Goal: Task Accomplishment & Management: Use online tool/utility

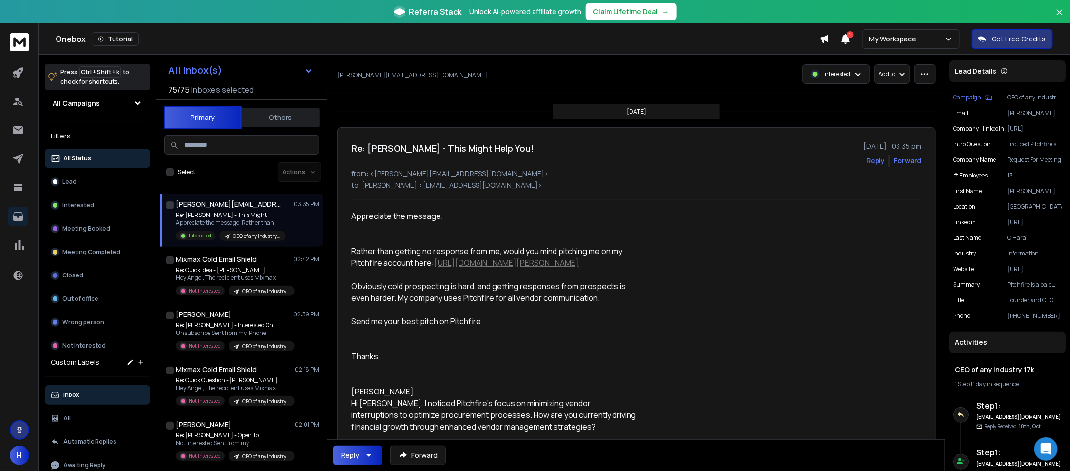
scroll to position [524, 0]
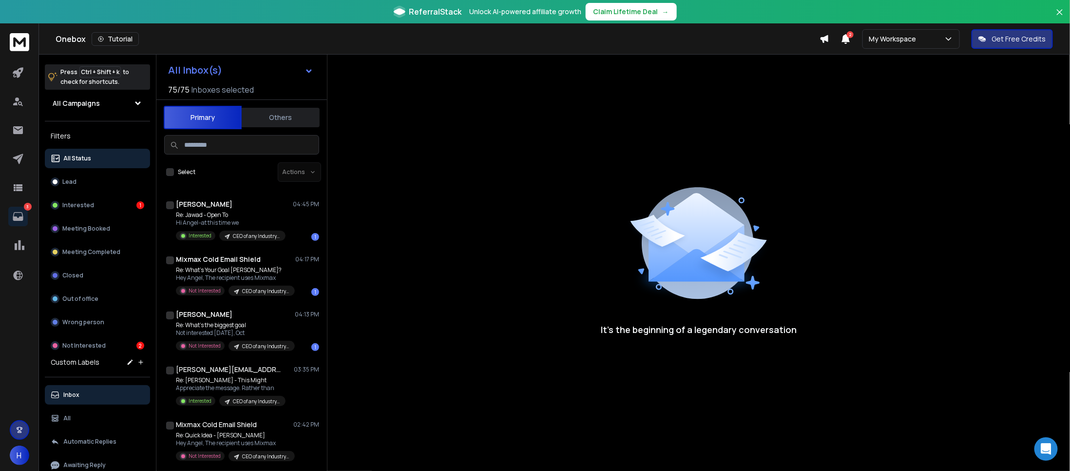
click at [264, 205] on div "Jawad Arshad 04:45 PM" at bounding box center [247, 204] width 143 height 10
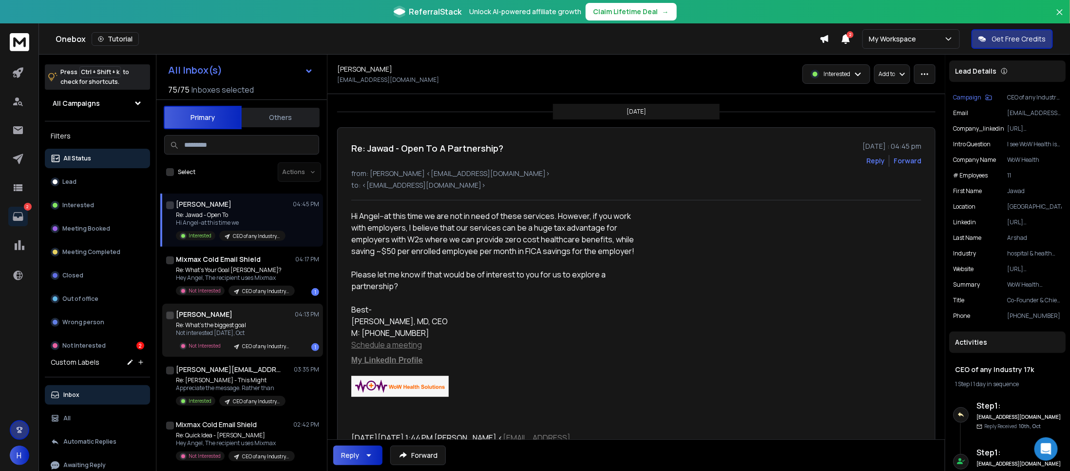
click at [276, 341] on div "Not Interested CEO of any Industry 17k" at bounding box center [235, 346] width 119 height 10
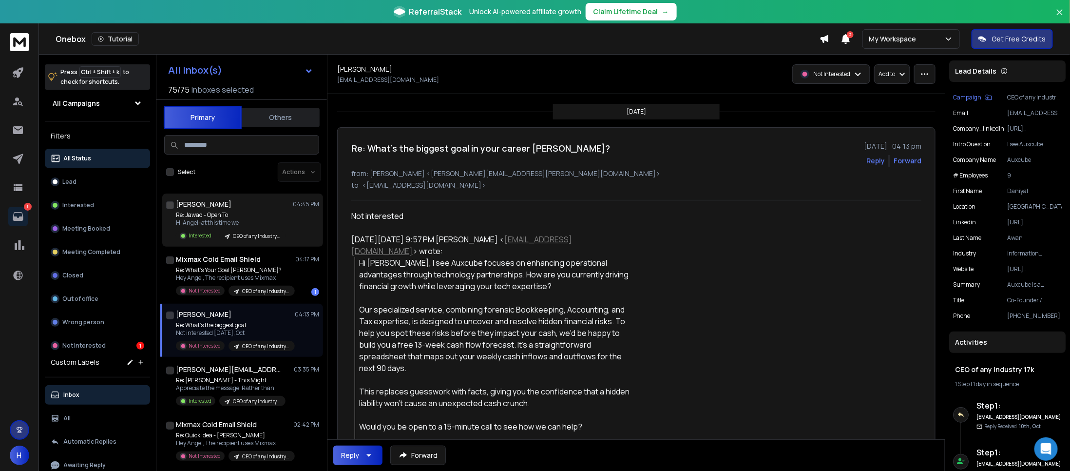
click at [263, 206] on div "Jawad Arshad 04:45 PM" at bounding box center [247, 204] width 143 height 10
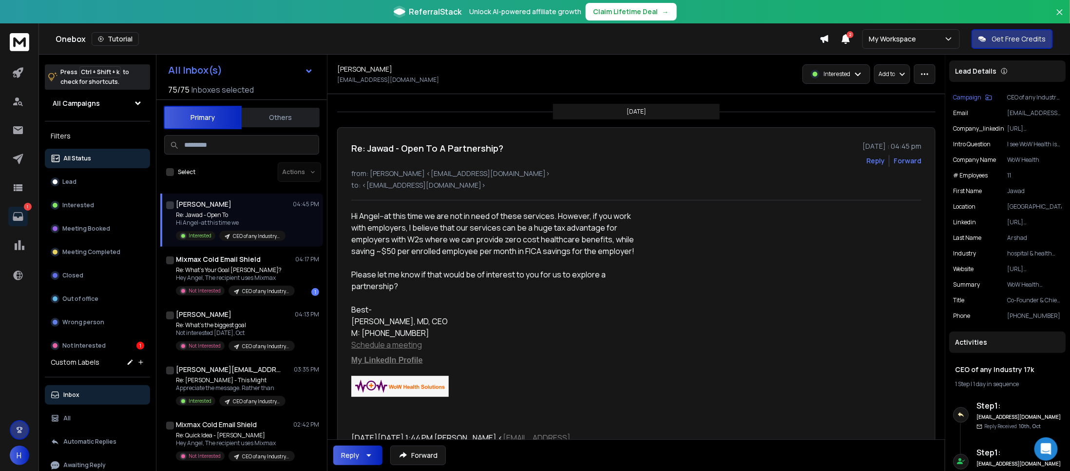
click at [1025, 271] on p "https://wowhealthsolutions.com" at bounding box center [1035, 269] width 55 height 8
click at [1038, 128] on p "http://www.linkedin.com/company/wow-health" at bounding box center [1035, 129] width 55 height 8
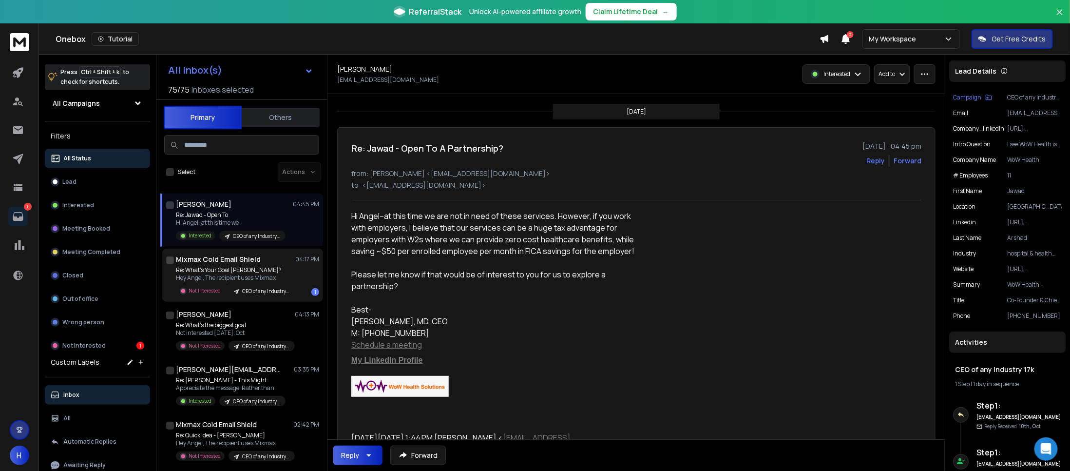
click at [299, 266] on div "Re: What's Your Goal Ahmad? Hey Angel, The recipient uses Mixmax Not Interested…" at bounding box center [247, 281] width 143 height 30
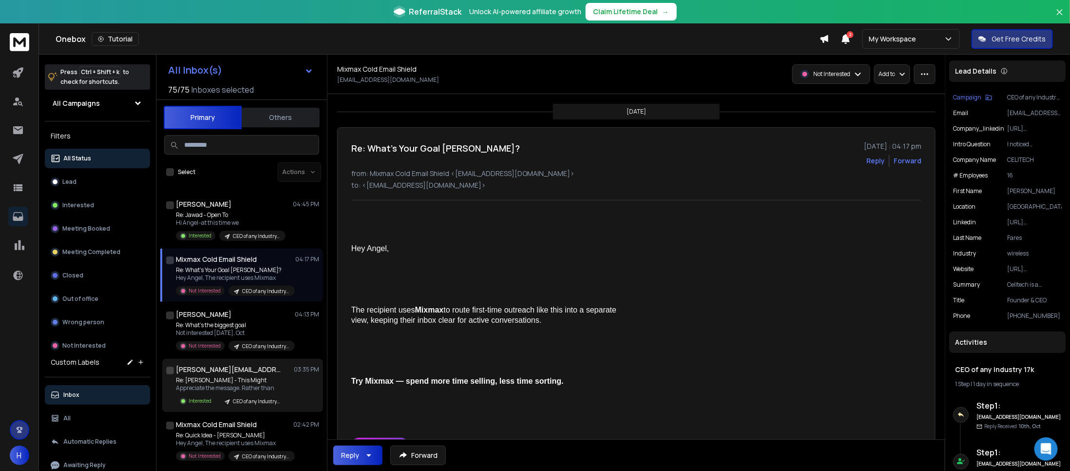
click at [289, 381] on div "Re: Ryan - This Might Appreciate the message. Rather than Interested CEO of any…" at bounding box center [247, 391] width 143 height 30
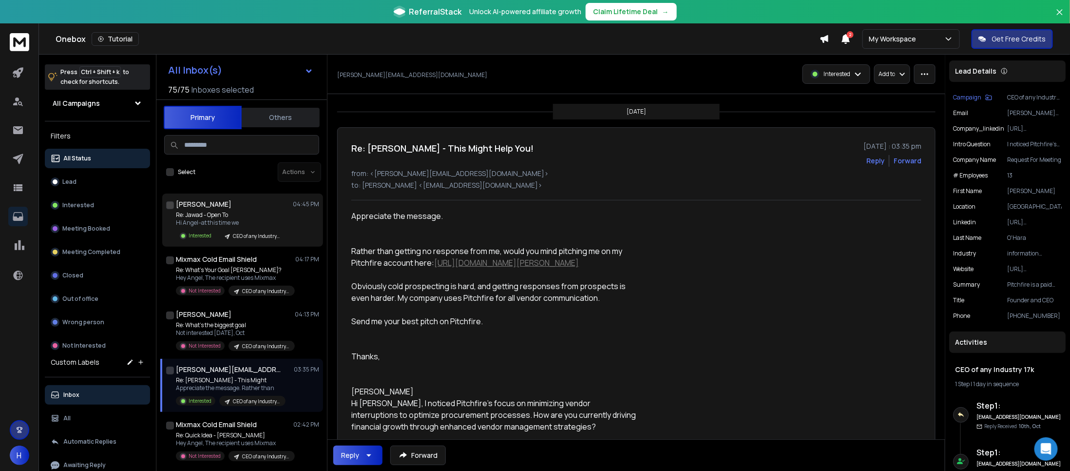
click at [278, 222] on p "Hi Angel--at this time we" at bounding box center [231, 223] width 110 height 8
